Goal: Task Accomplishment & Management: Manage account settings

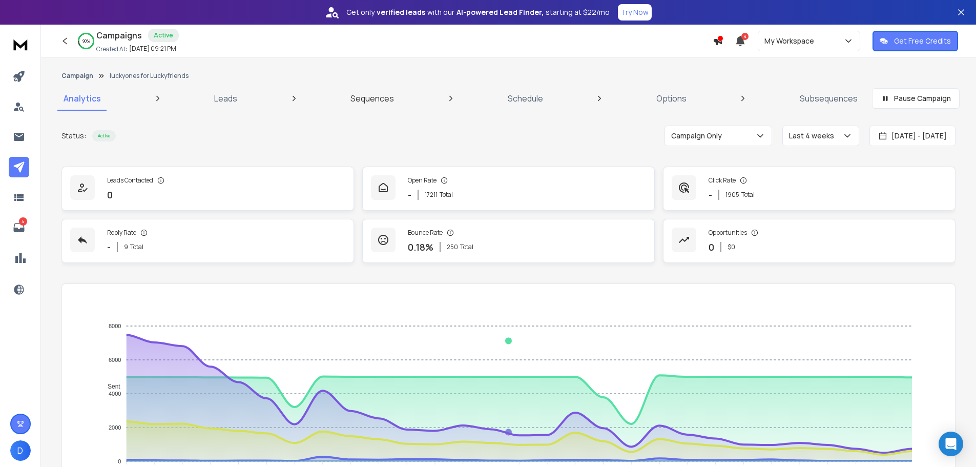
click at [368, 103] on p "Sequences" at bounding box center [372, 98] width 44 height 12
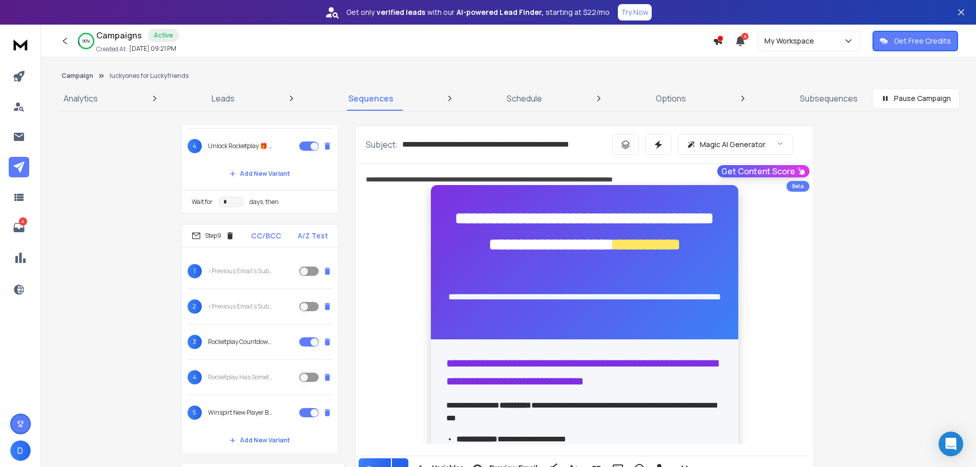
scroll to position [1820, 0]
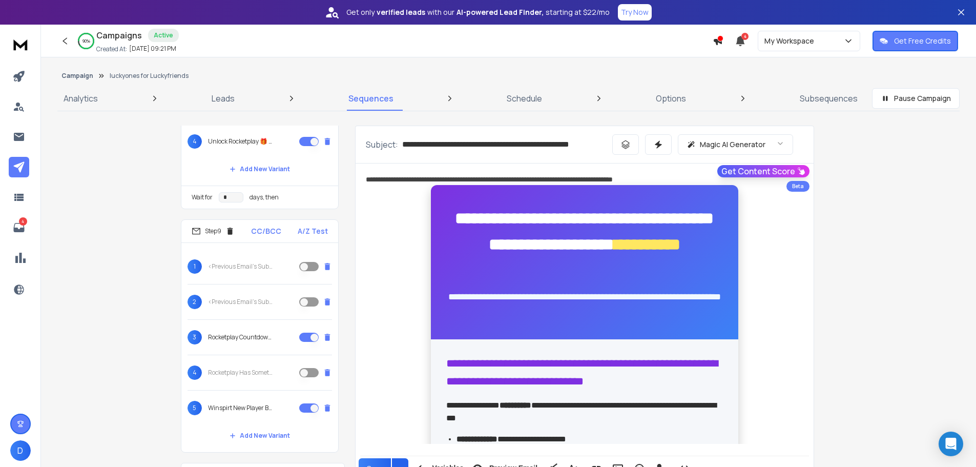
click at [245, 373] on p "Rocketplay Has Something Special for You… ⚡" at bounding box center [241, 372] width 66 height 8
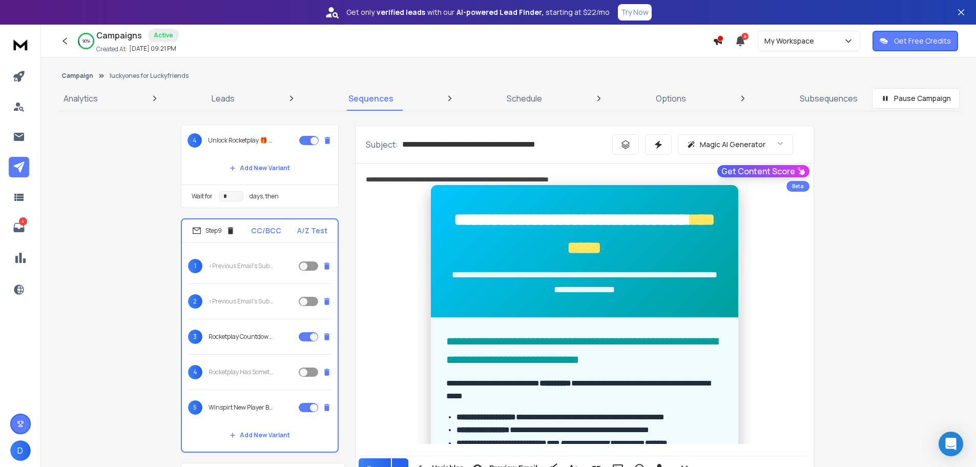
click at [307, 374] on button "button" at bounding box center [308, 371] width 19 height 9
click at [307, 406] on button "button" at bounding box center [308, 407] width 19 height 9
type input "**********"
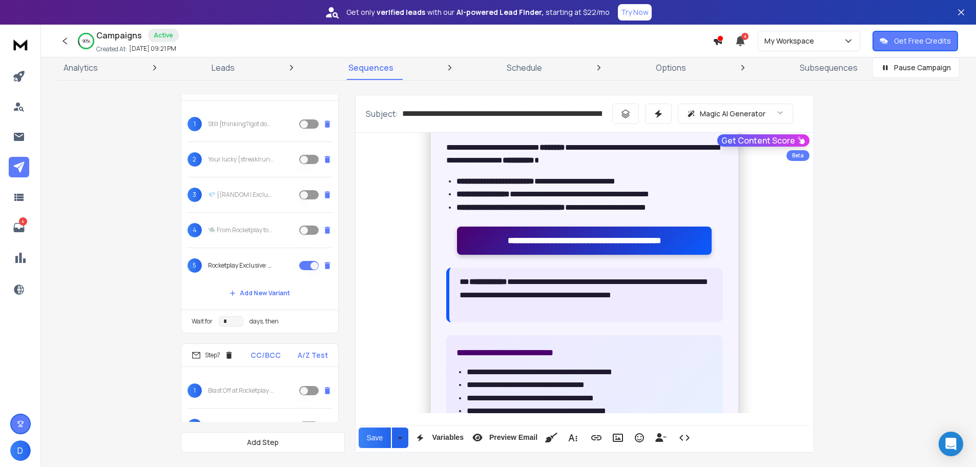
scroll to position [1205, 0]
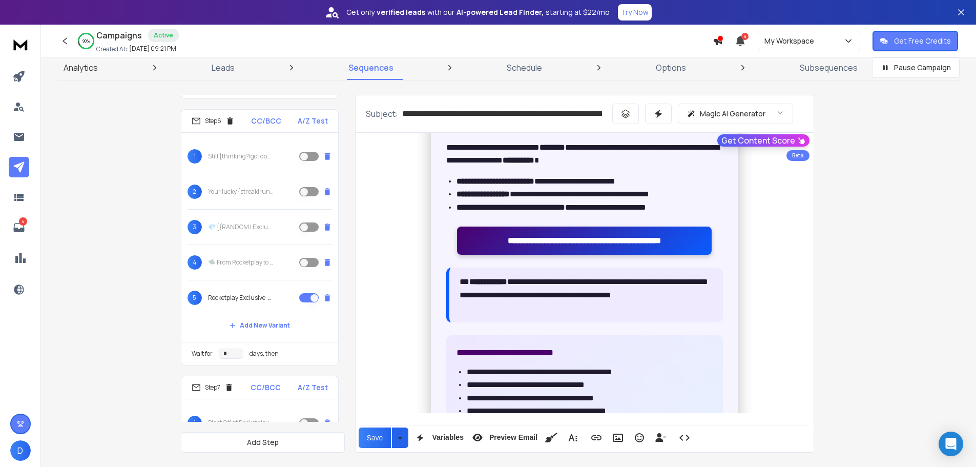
click at [87, 69] on p "Analytics" at bounding box center [81, 67] width 34 height 12
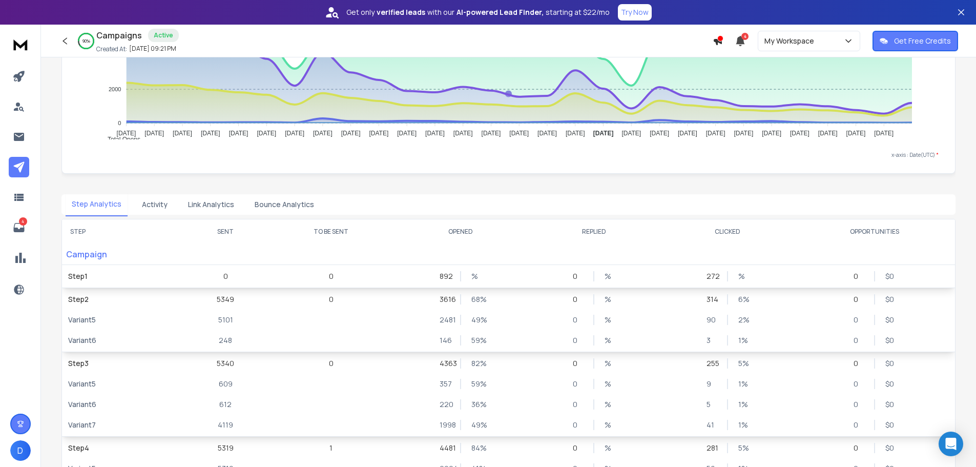
scroll to position [199, 0]
